Goal: Task Accomplishment & Management: Manage account settings

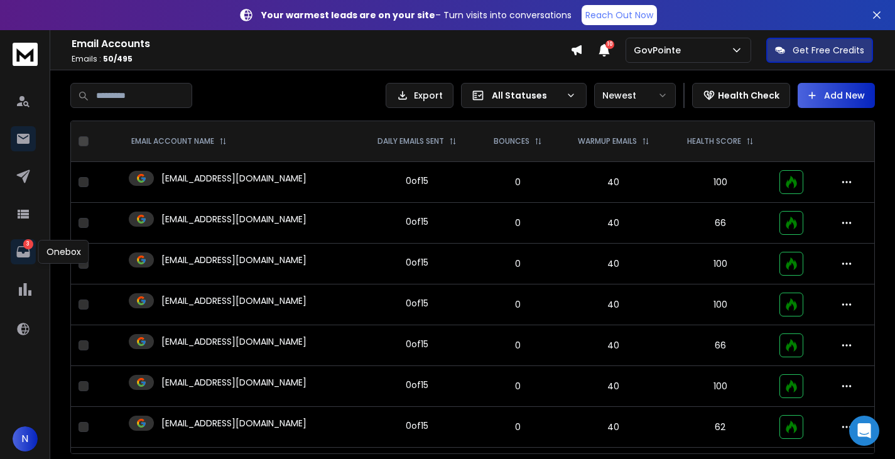
click at [18, 245] on icon at bounding box center [23, 251] width 15 height 15
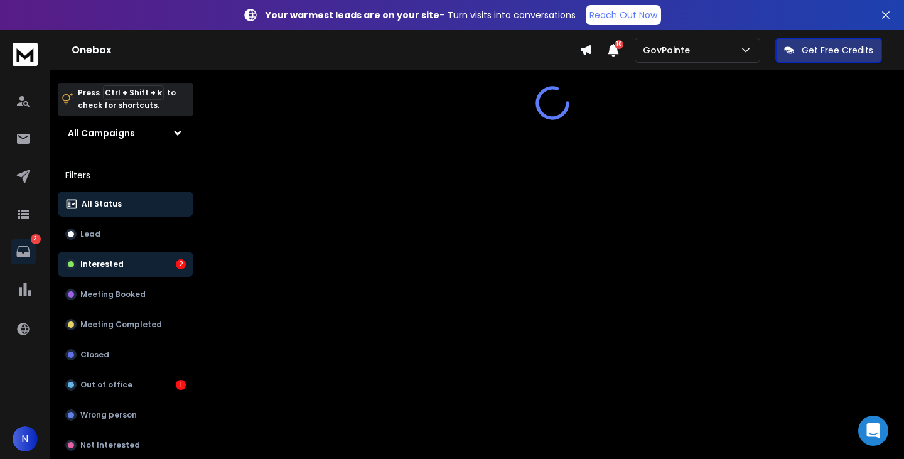
click at [131, 266] on button "Interested 2" at bounding box center [126, 264] width 136 height 25
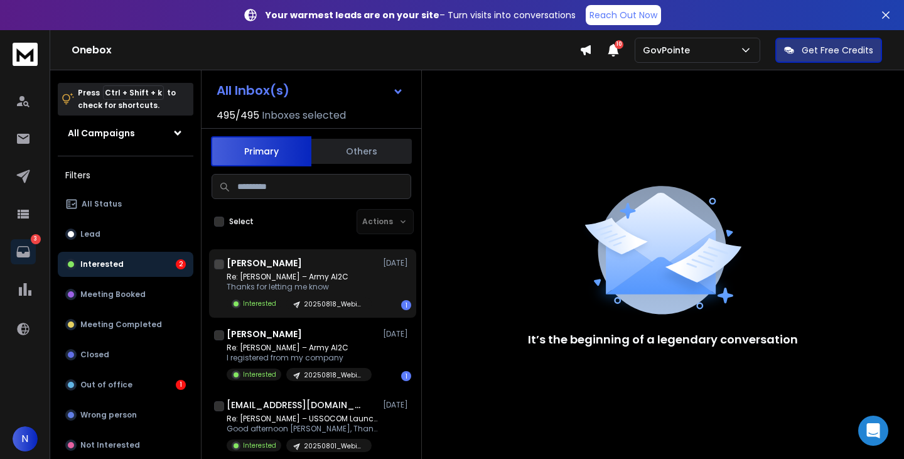
click at [366, 285] on p "Thanks for letting me know" at bounding box center [299, 287] width 145 height 10
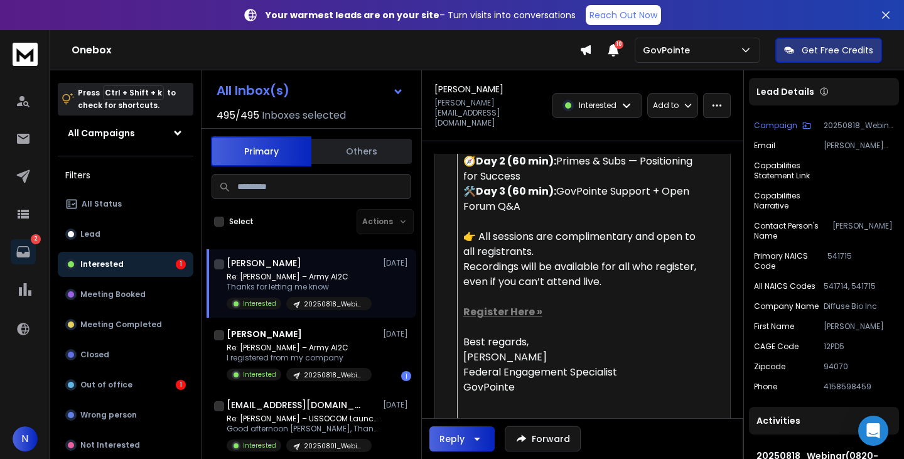
scroll to position [832, 0]
click at [493, 306] on strong "Register Here »" at bounding box center [502, 313] width 79 height 14
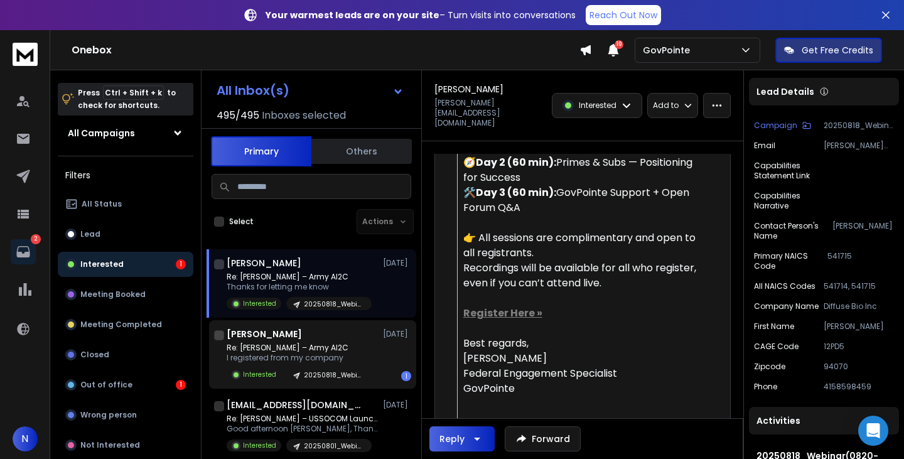
click at [374, 348] on div "Re: [PERSON_NAME] – Army AI2C I registered from my company Interested 20250818_…" at bounding box center [319, 362] width 185 height 38
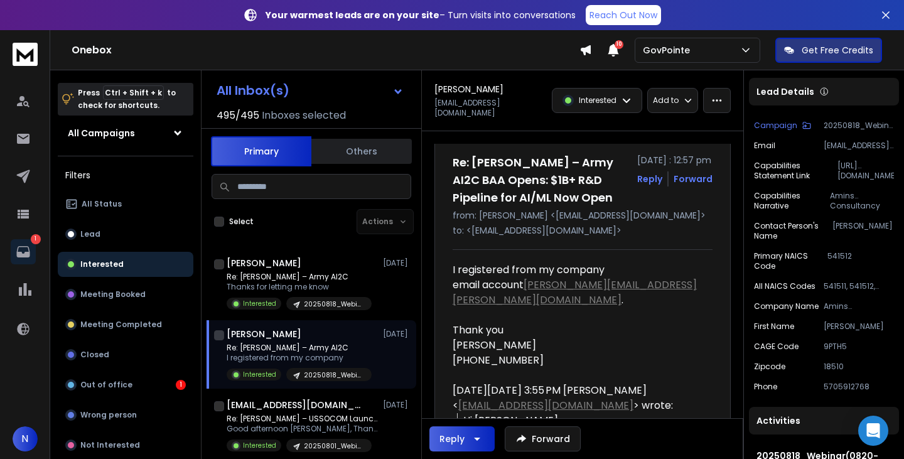
scroll to position [39, 0]
click at [100, 379] on div "Out of office" at bounding box center [98, 384] width 67 height 11
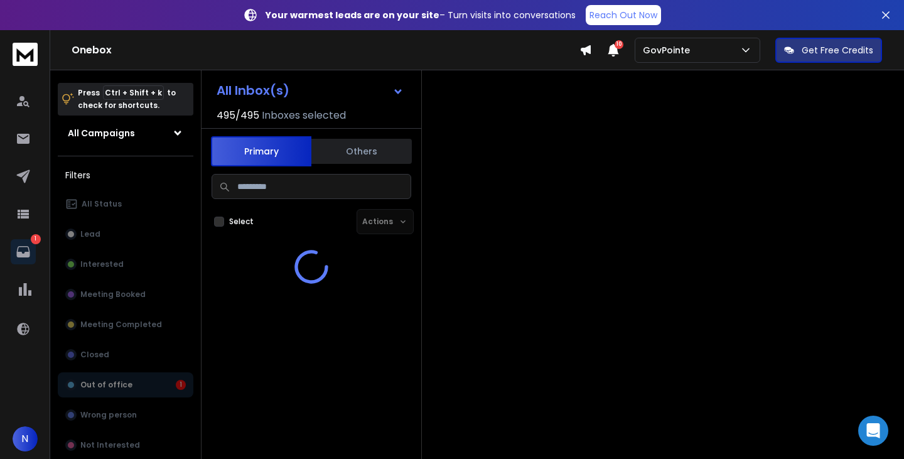
scroll to position [0, 0]
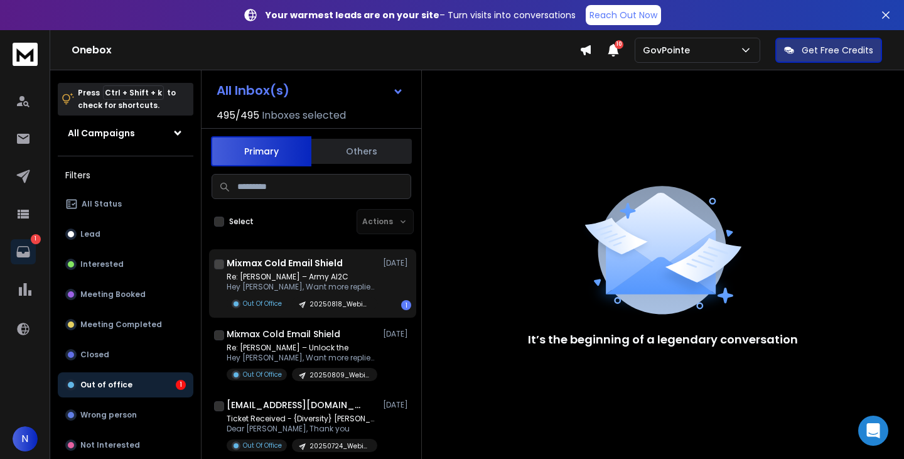
click at [332, 274] on p "Re: [PERSON_NAME] – Army AI2C" at bounding box center [302, 277] width 151 height 10
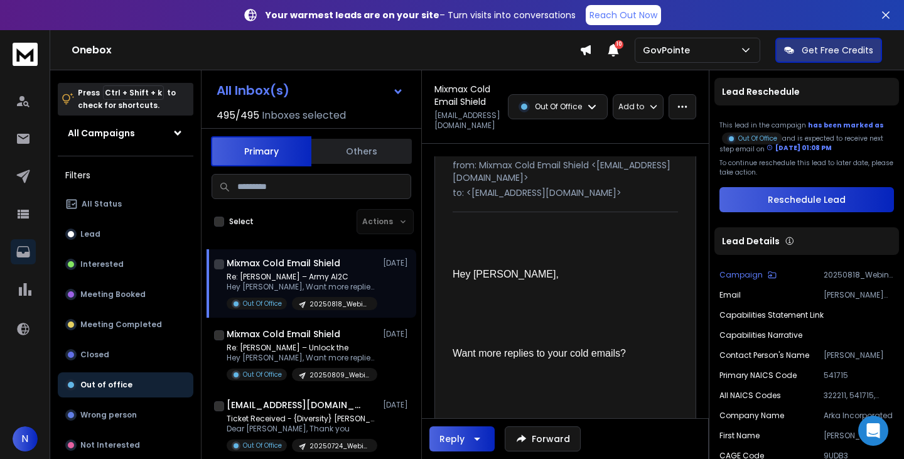
scroll to position [119, 0]
click at [653, 43] on div "Notifications" at bounding box center [660, 50] width 72 height 24
click at [706, 48] on div "GovPointe" at bounding box center [697, 50] width 109 height 13
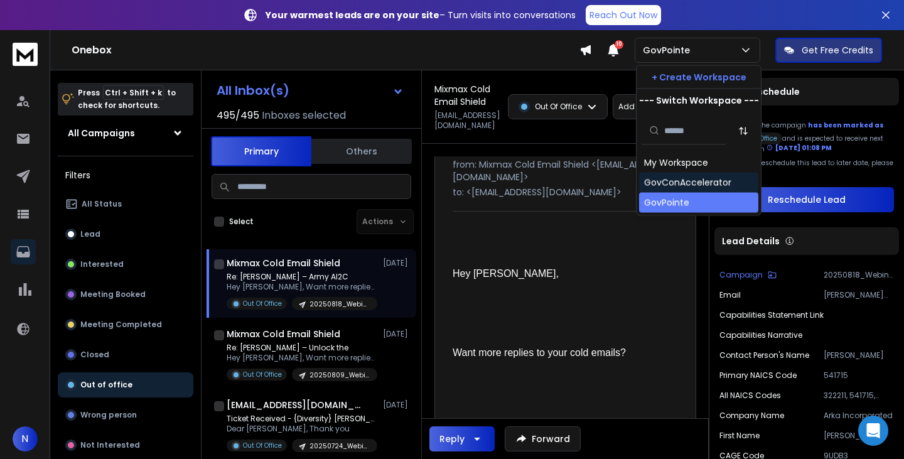
click at [678, 182] on div "GovConAccelerator" at bounding box center [687, 182] width 87 height 13
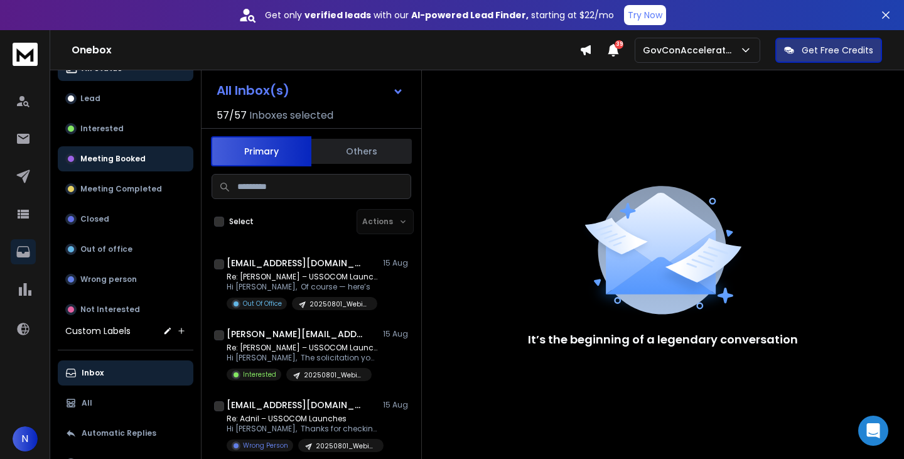
scroll to position [139, 0]
